Goal: Find specific page/section: Find specific page/section

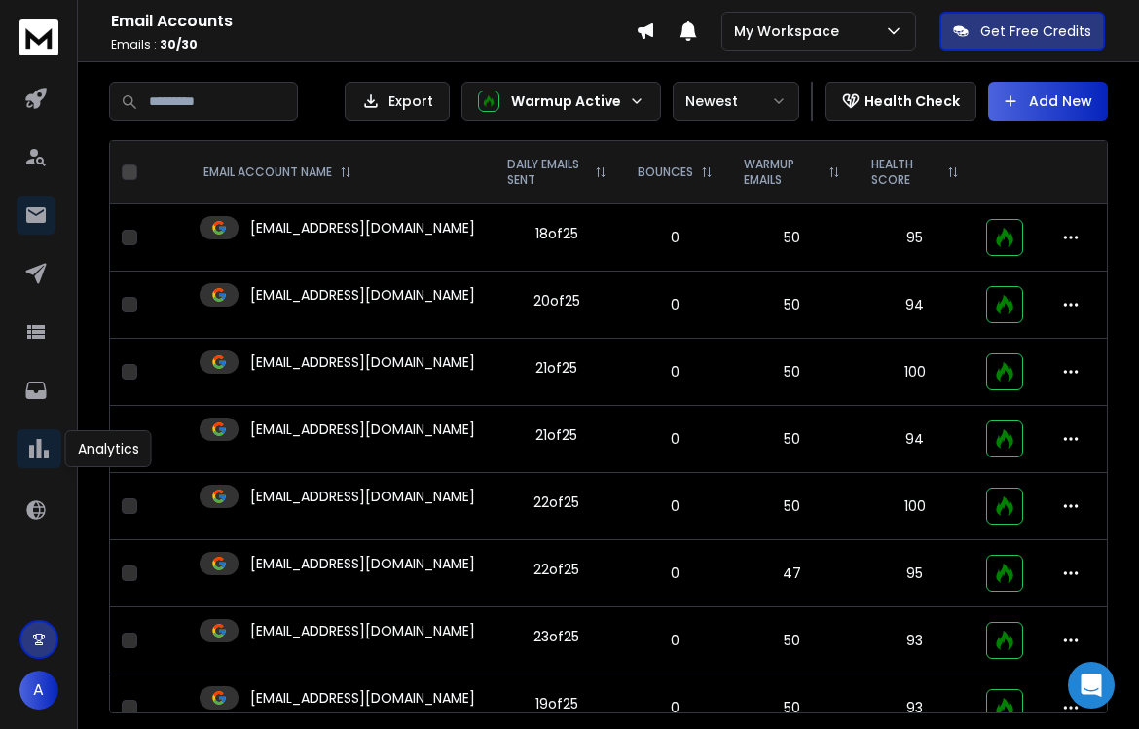
click at [30, 449] on icon at bounding box center [38, 448] width 19 height 19
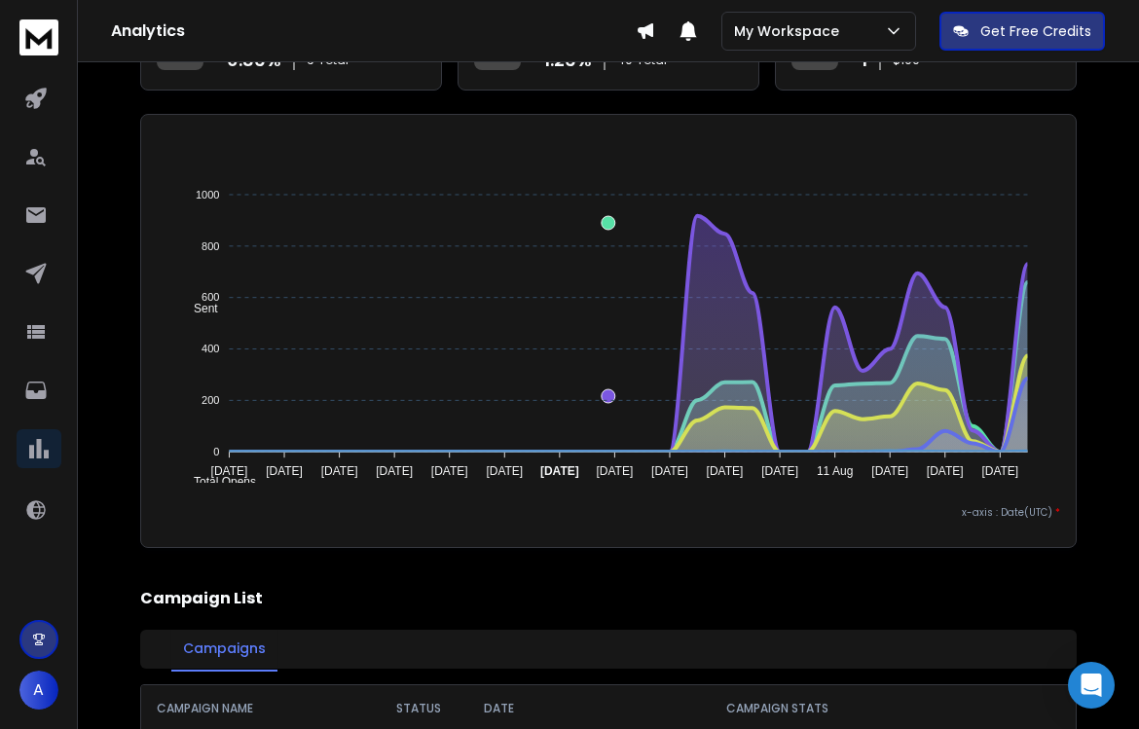
scroll to position [503, 0]
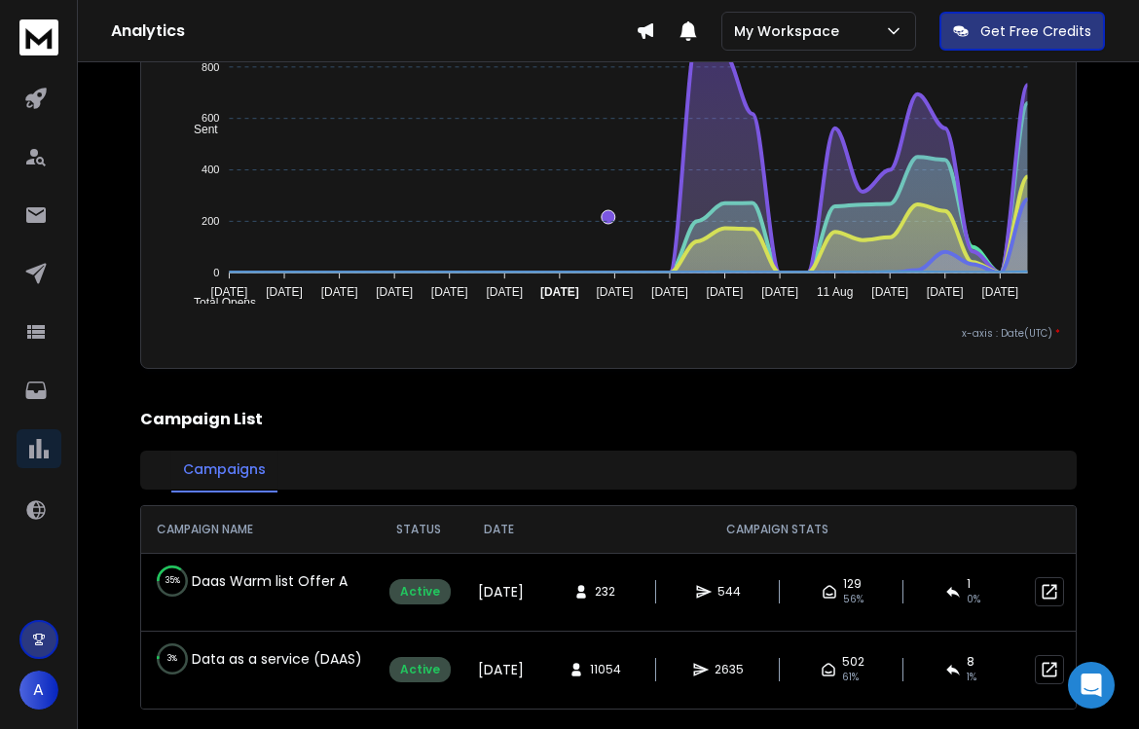
click at [1043, 672] on icon at bounding box center [1050, 670] width 15 height 15
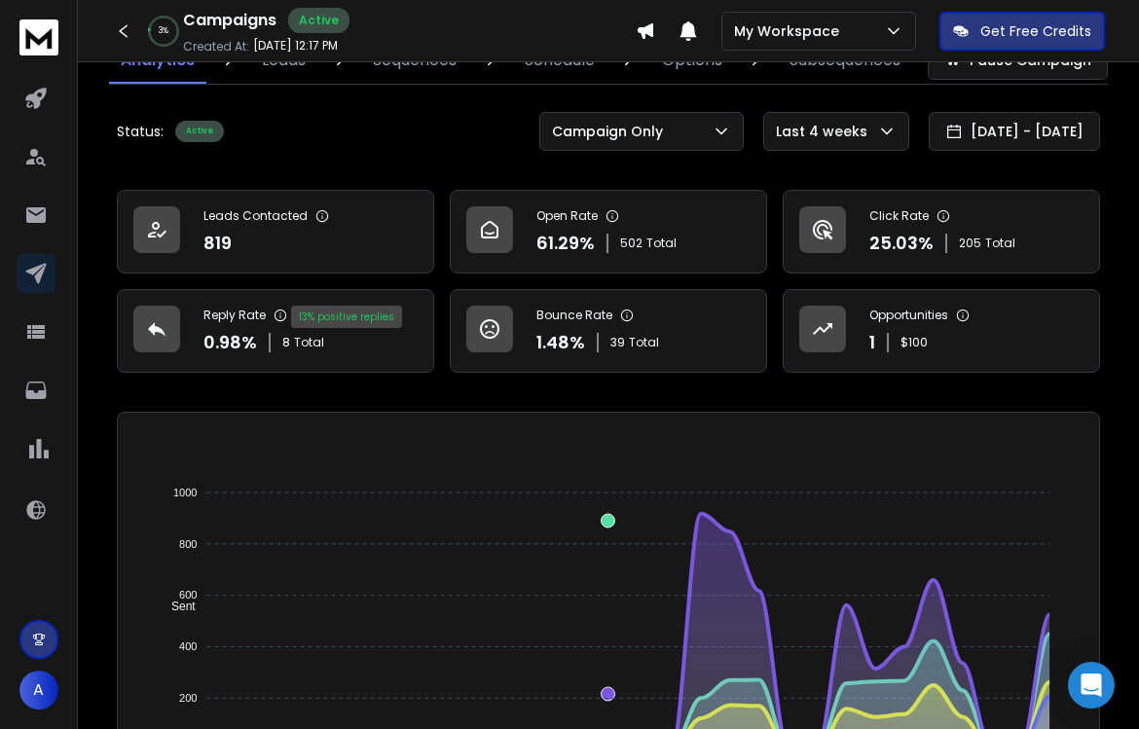
scroll to position [72, 0]
